Goal: Task Accomplishment & Management: Manage account settings

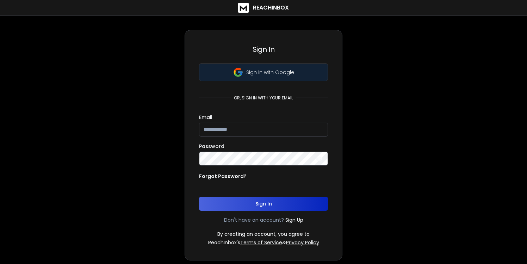
click at [277, 74] on p "Sign in with Google" at bounding box center [270, 72] width 48 height 7
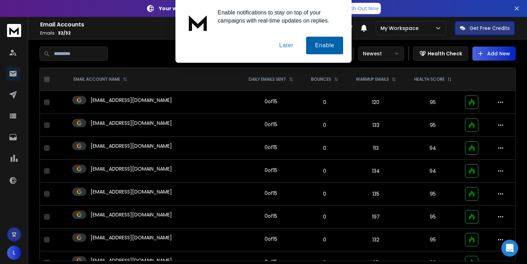
click at [328, 53] on button "Enable" at bounding box center [324, 46] width 37 height 18
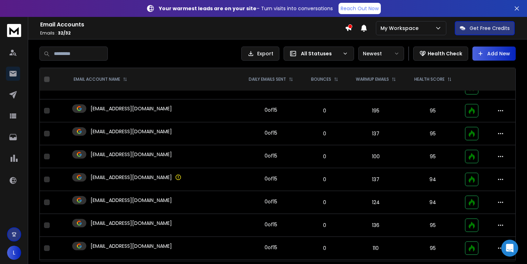
scroll to position [185, 0]
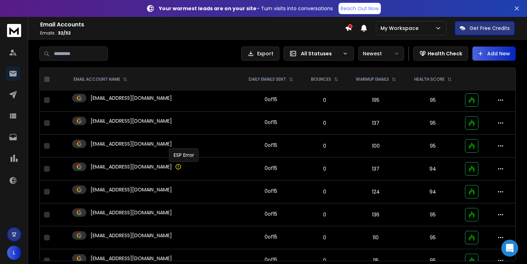
click at [179, 166] on icon at bounding box center [178, 166] width 1 height 2
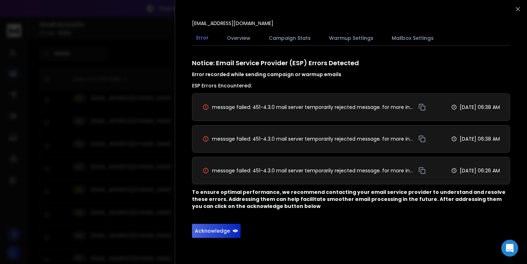
click at [223, 232] on button "Acknowledge" at bounding box center [216, 231] width 49 height 14
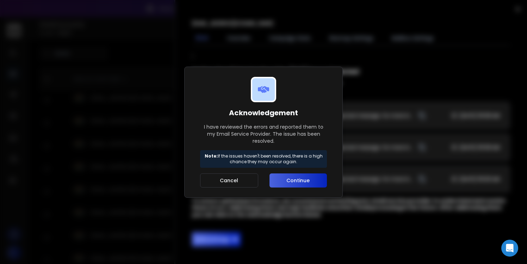
click at [304, 182] on button "Continue" at bounding box center [298, 180] width 57 height 14
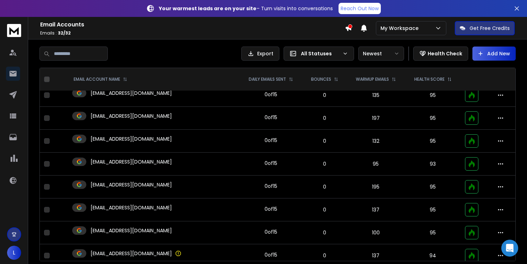
scroll to position [0, 0]
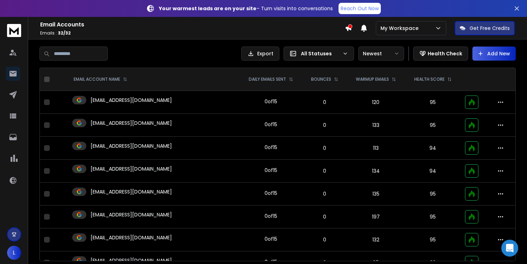
click at [151, 101] on p "[EMAIL_ADDRESS][DOMAIN_NAME]" at bounding box center [131, 100] width 81 height 7
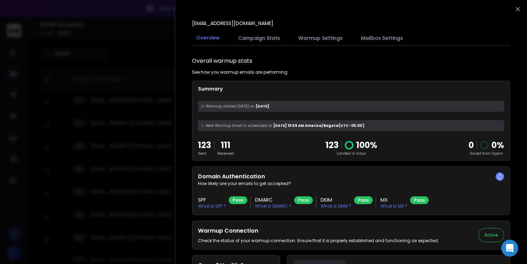
click at [264, 38] on button "Campaign Stats" at bounding box center [259, 38] width 50 height 16
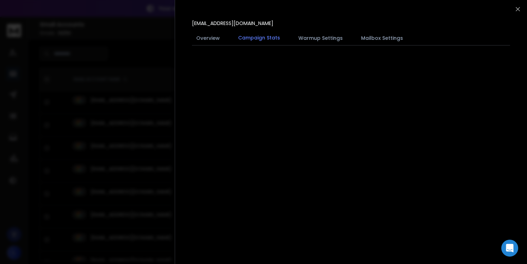
click at [302, 38] on button "Warmup Settings" at bounding box center [320, 38] width 53 height 16
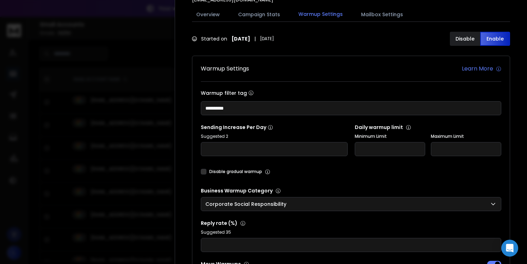
scroll to position [27, 0]
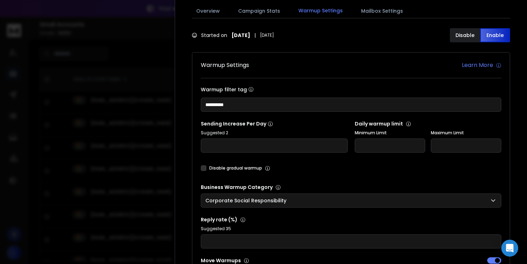
click at [204, 168] on button "Disable gradual warmup" at bounding box center [204, 168] width 6 height 6
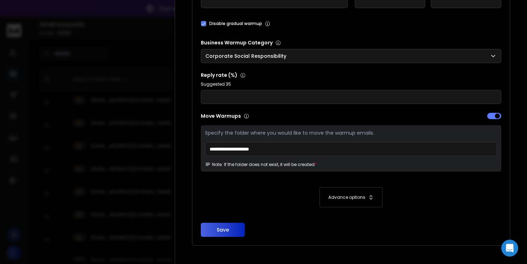
scroll to position [173, 0]
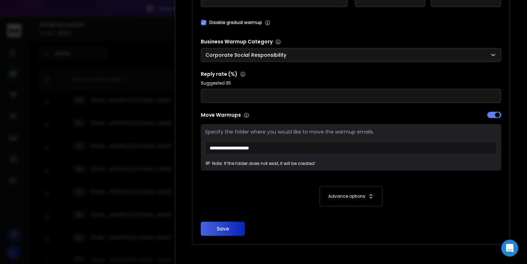
click at [229, 228] on button "Save" at bounding box center [223, 229] width 44 height 14
